Goal: Communication & Community: Answer question/provide support

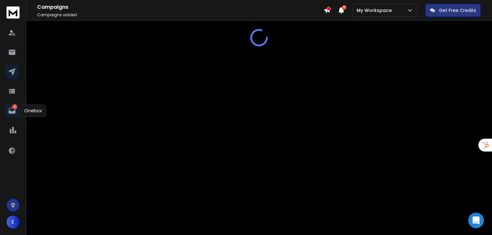
click at [13, 110] on icon at bounding box center [12, 111] width 8 height 8
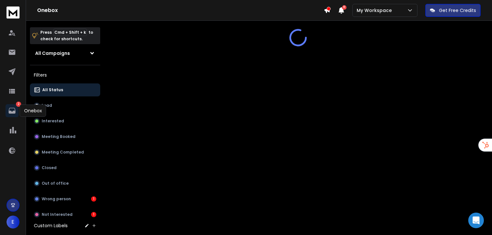
click at [14, 110] on icon at bounding box center [12, 111] width 8 height 8
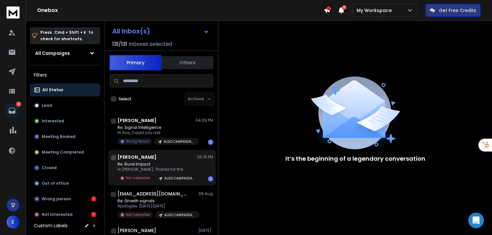
click at [173, 167] on p "Hi [PERSON_NAME], Thanks for the" at bounding box center [156, 169] width 78 height 5
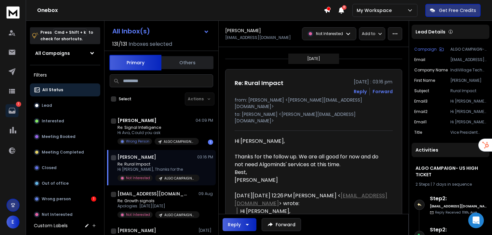
click at [291, 142] on div "Hi [PERSON_NAME], Thanks for the follow up. We are all good for now and do not …" at bounding box center [310, 161] width 153 height 47
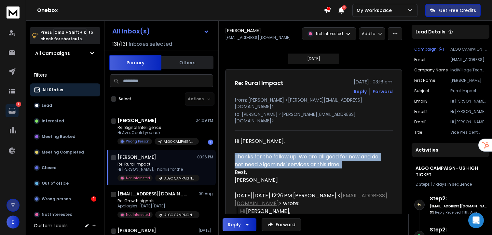
click at [291, 142] on div "Hi [PERSON_NAME], Thanks for the follow up. We are all good for now and do not …" at bounding box center [310, 161] width 153 height 47
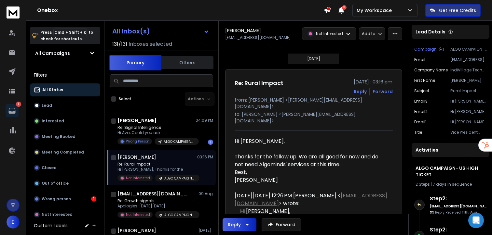
click at [313, 157] on div "Hi [PERSON_NAME], Thanks for the follow up. We are all good for now and do not …" at bounding box center [310, 161] width 153 height 47
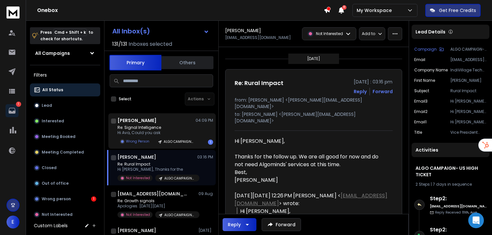
click at [165, 134] on p "Hi Ava, Could you ask" at bounding box center [156, 132] width 78 height 5
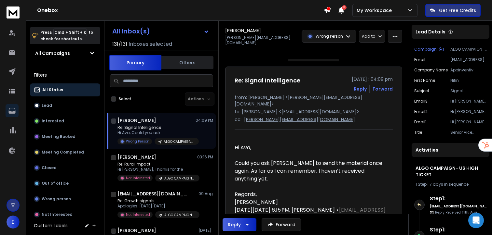
scroll to position [8, 0]
click at [300, 159] on div "Could you ask [PERSON_NAME] to send the material once again. As far as I can re…" at bounding box center [310, 170] width 153 height 23
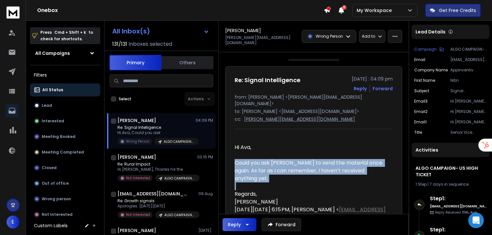
click at [300, 159] on div "Could you ask [PERSON_NAME] to send the material once again. As far as I can re…" at bounding box center [310, 170] width 153 height 23
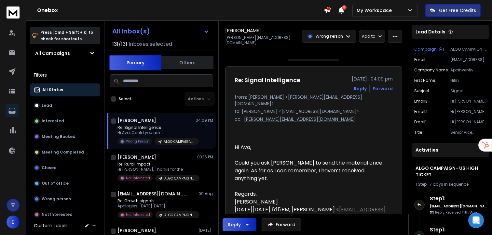
click at [309, 152] on div at bounding box center [310, 156] width 153 height 8
click at [251, 223] on button "Reply" at bounding box center [239, 225] width 34 height 13
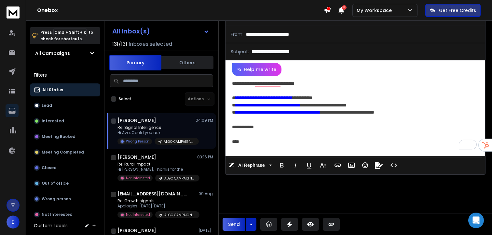
scroll to position [33, 0]
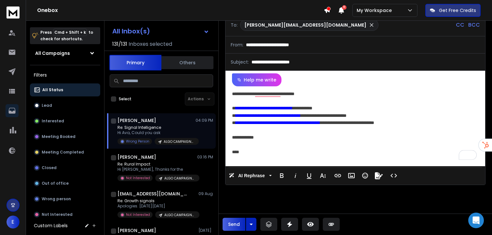
click at [279, 148] on div "To enrich screen reader interactions, please activate Accessibility in Grammarl…" at bounding box center [354, 144] width 245 height 7
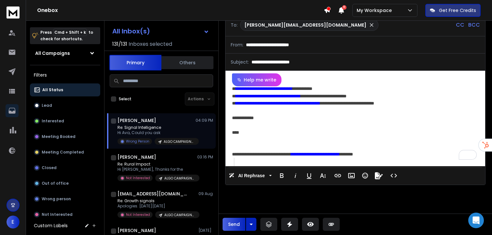
scroll to position [0, 0]
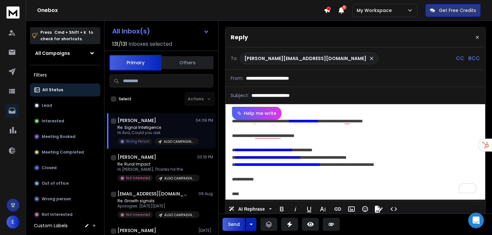
click at [236, 222] on button "Send" at bounding box center [233, 224] width 23 height 13
